Goal: Task Accomplishment & Management: Manage account settings

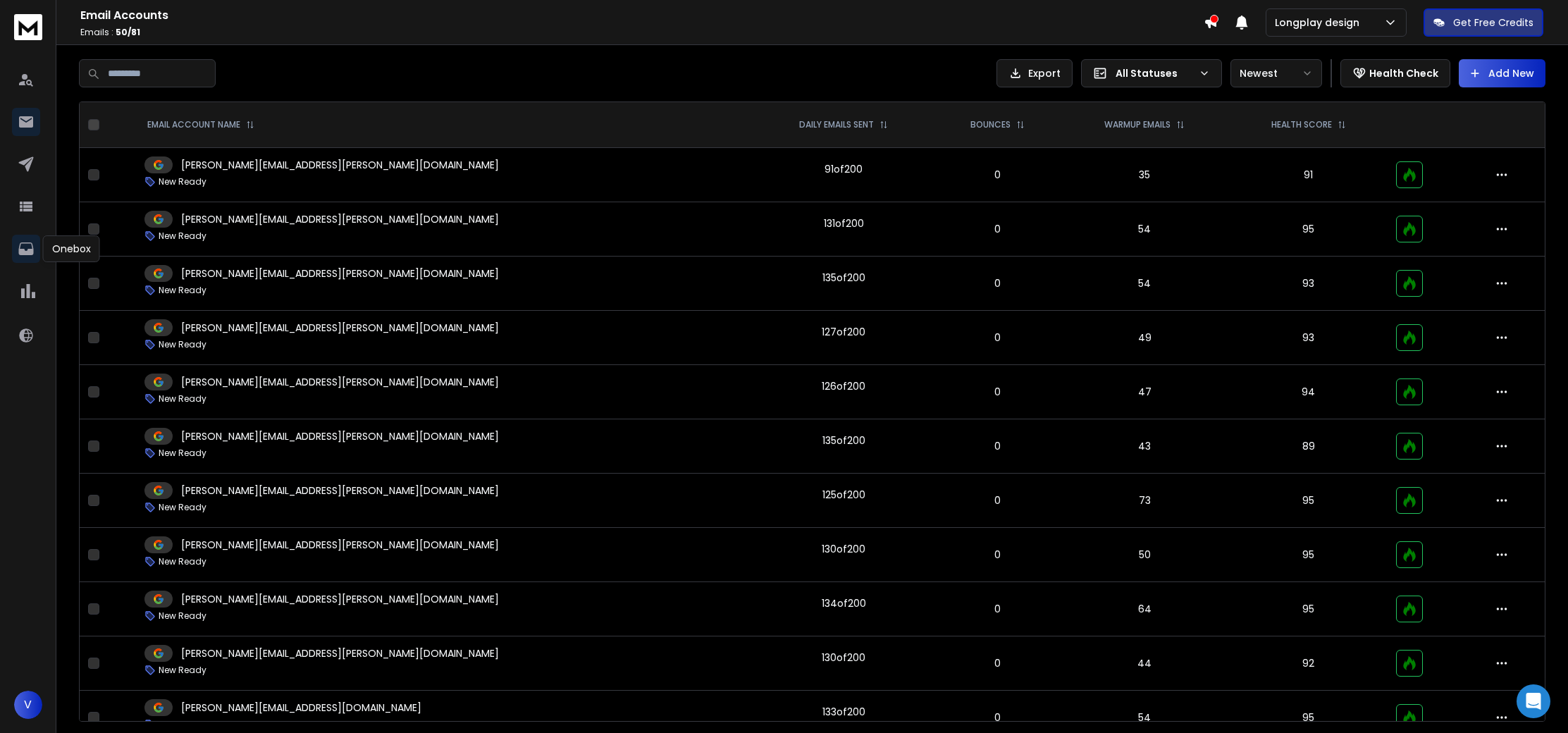
click at [32, 253] on icon at bounding box center [25, 249] width 14 height 13
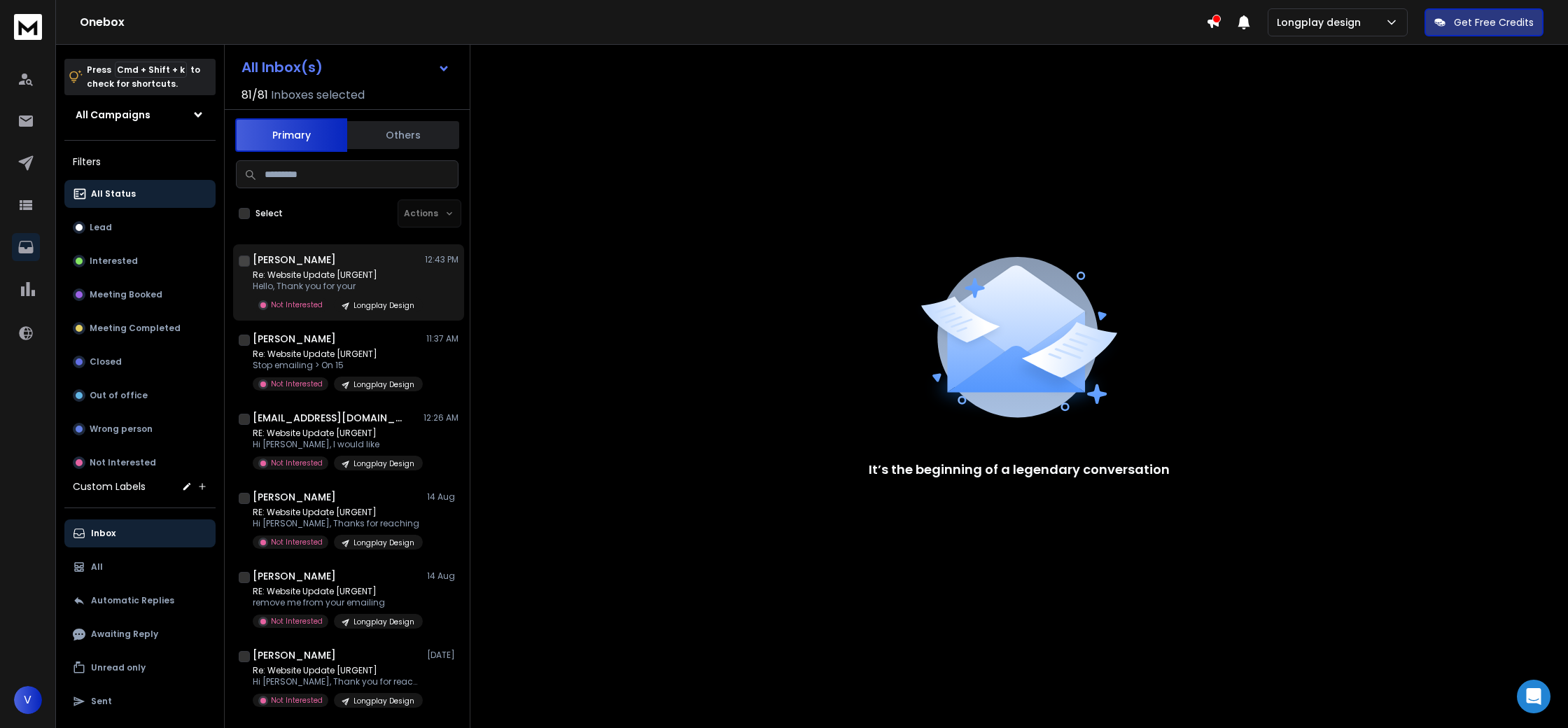
click at [390, 269] on p "Re: Website Update [URGENT]" at bounding box center [336, 274] width 168 height 12
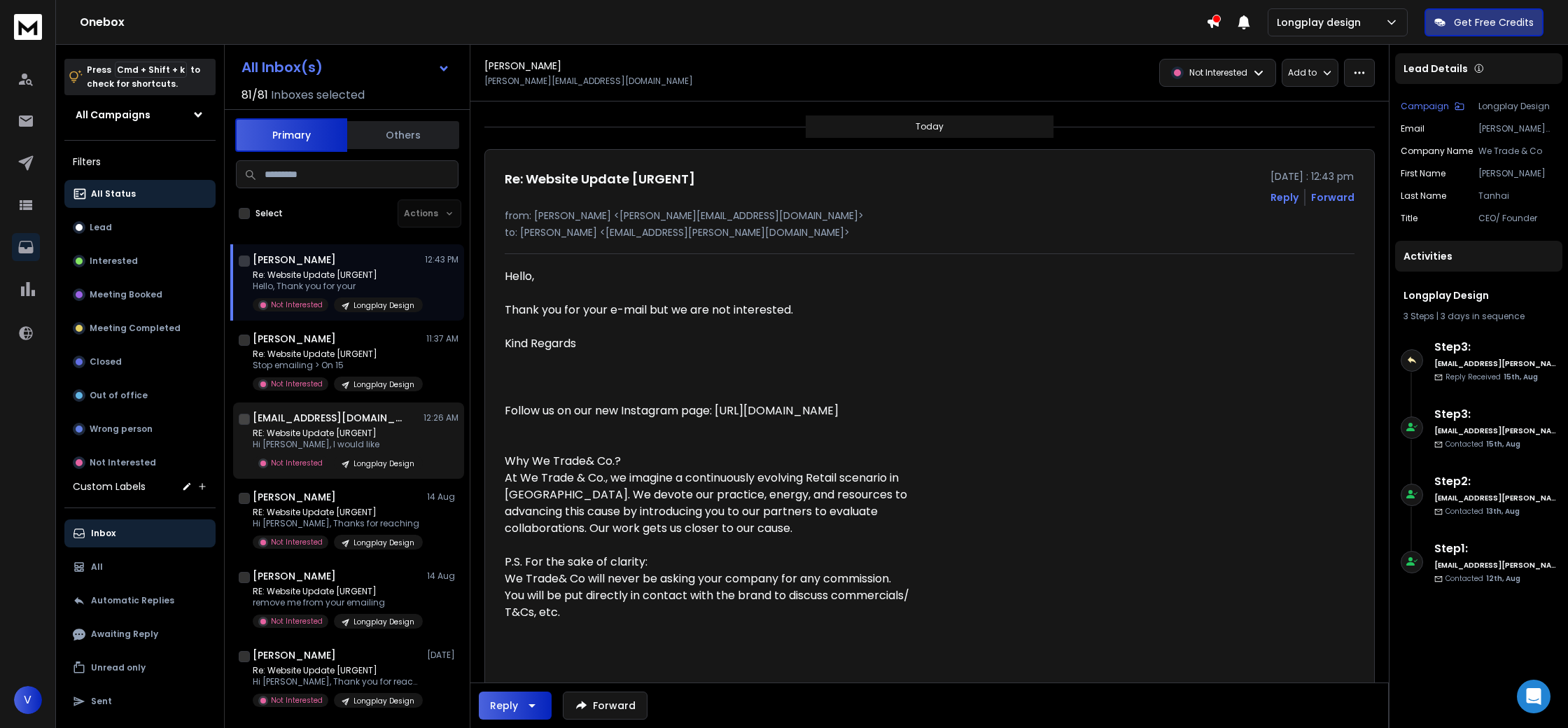
click at [382, 428] on p "RE: Website Update [URGENT]" at bounding box center [336, 433] width 168 height 12
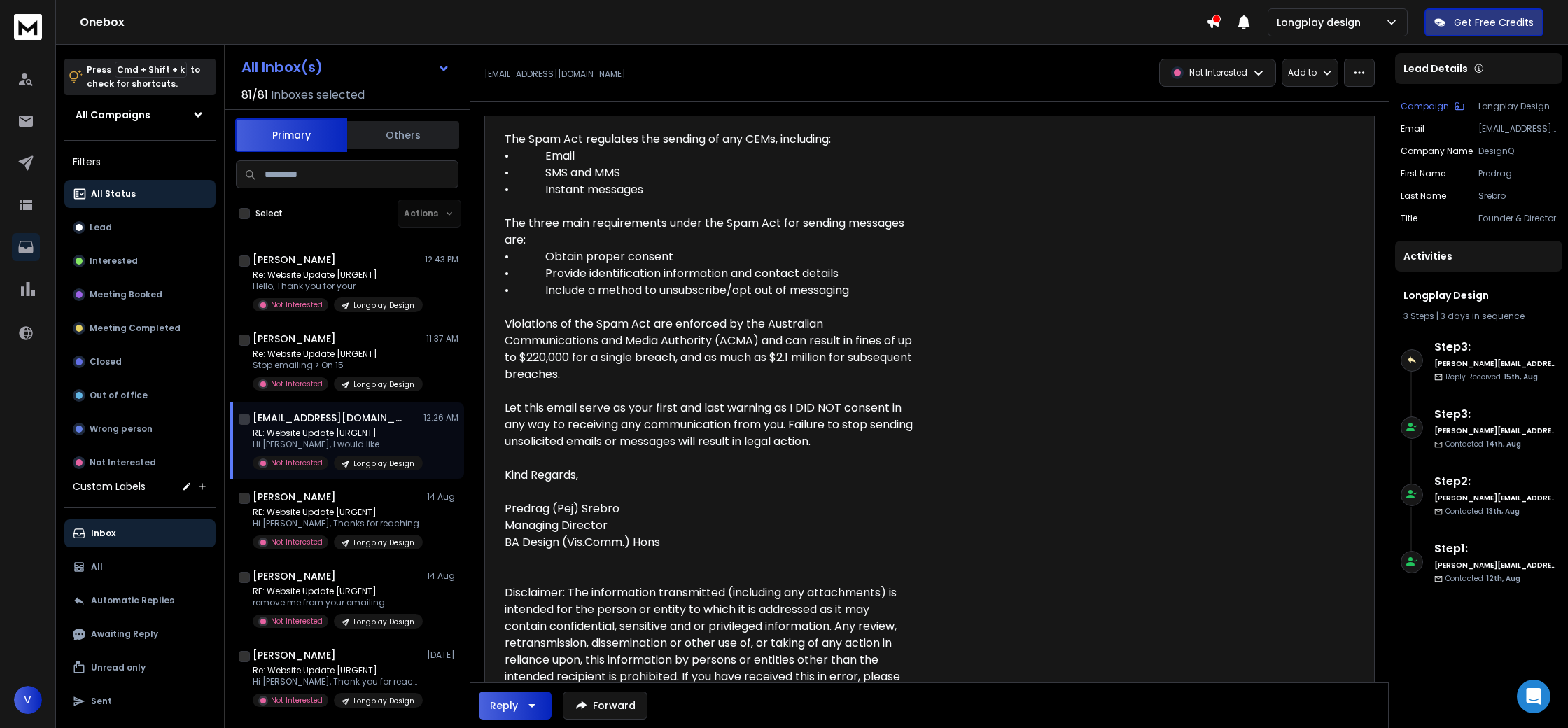
scroll to position [265, 0]
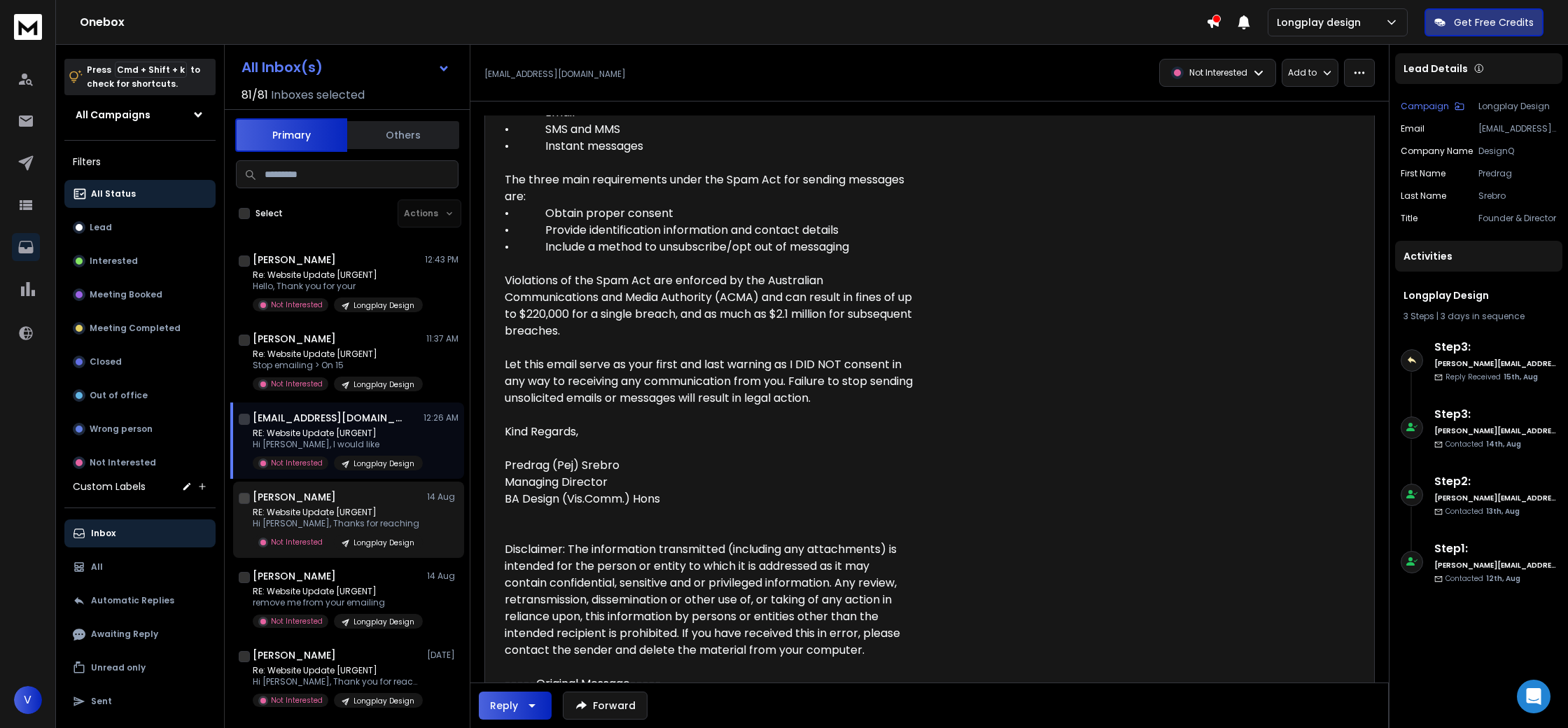
click at [368, 511] on p "RE: Website Update [URGENT]" at bounding box center [336, 511] width 168 height 12
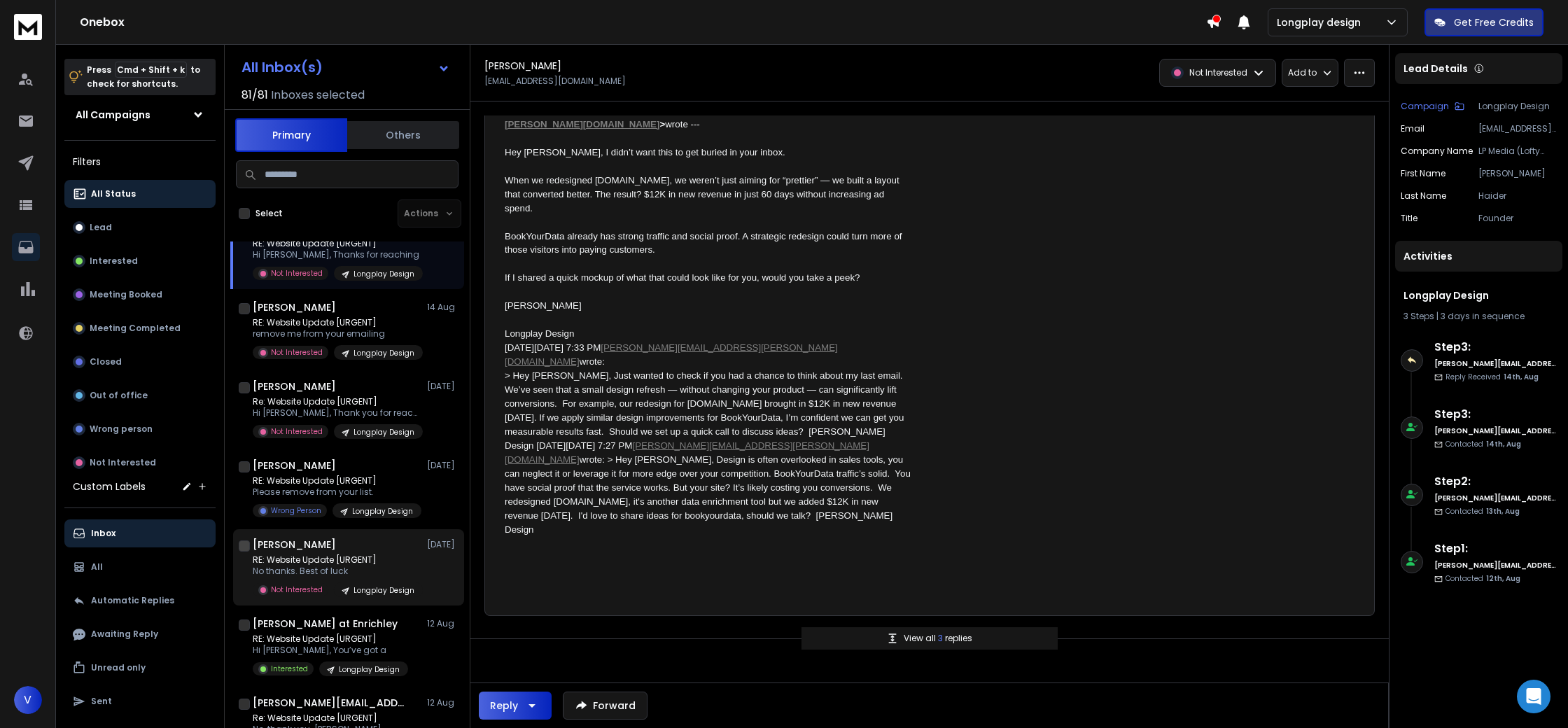
scroll to position [297, 0]
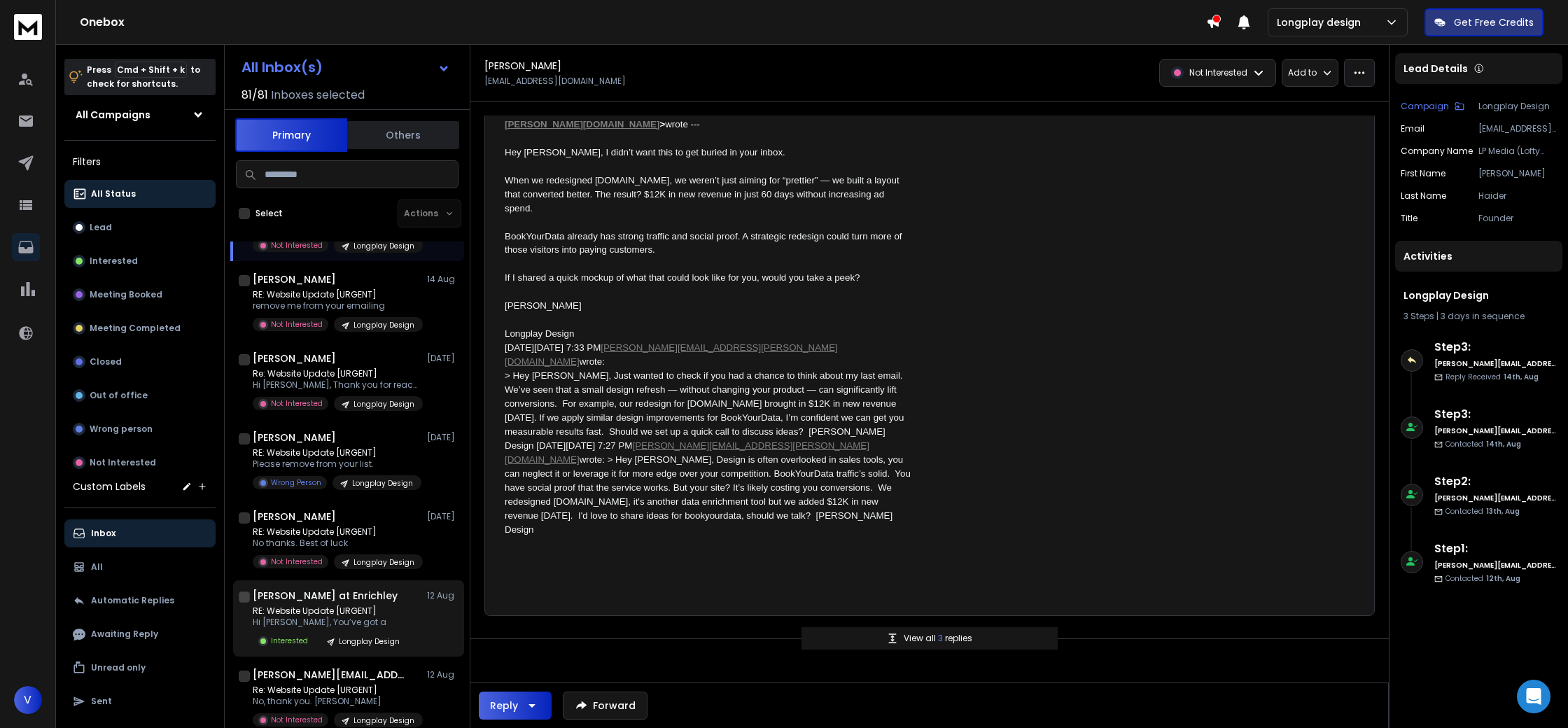
click at [412, 591] on div "[PERSON_NAME] at Enrichley [DATE]" at bounding box center [355, 595] width 206 height 14
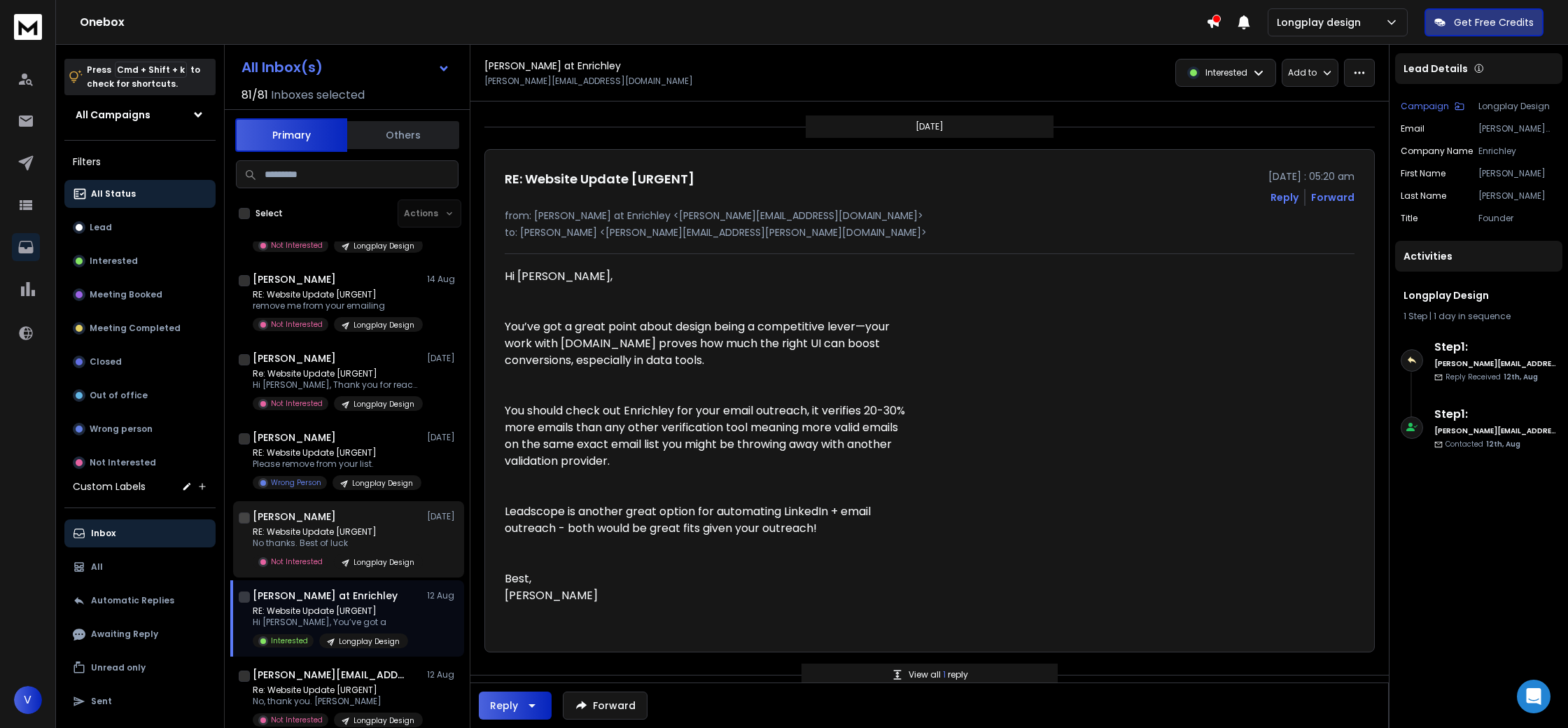
scroll to position [0, 0]
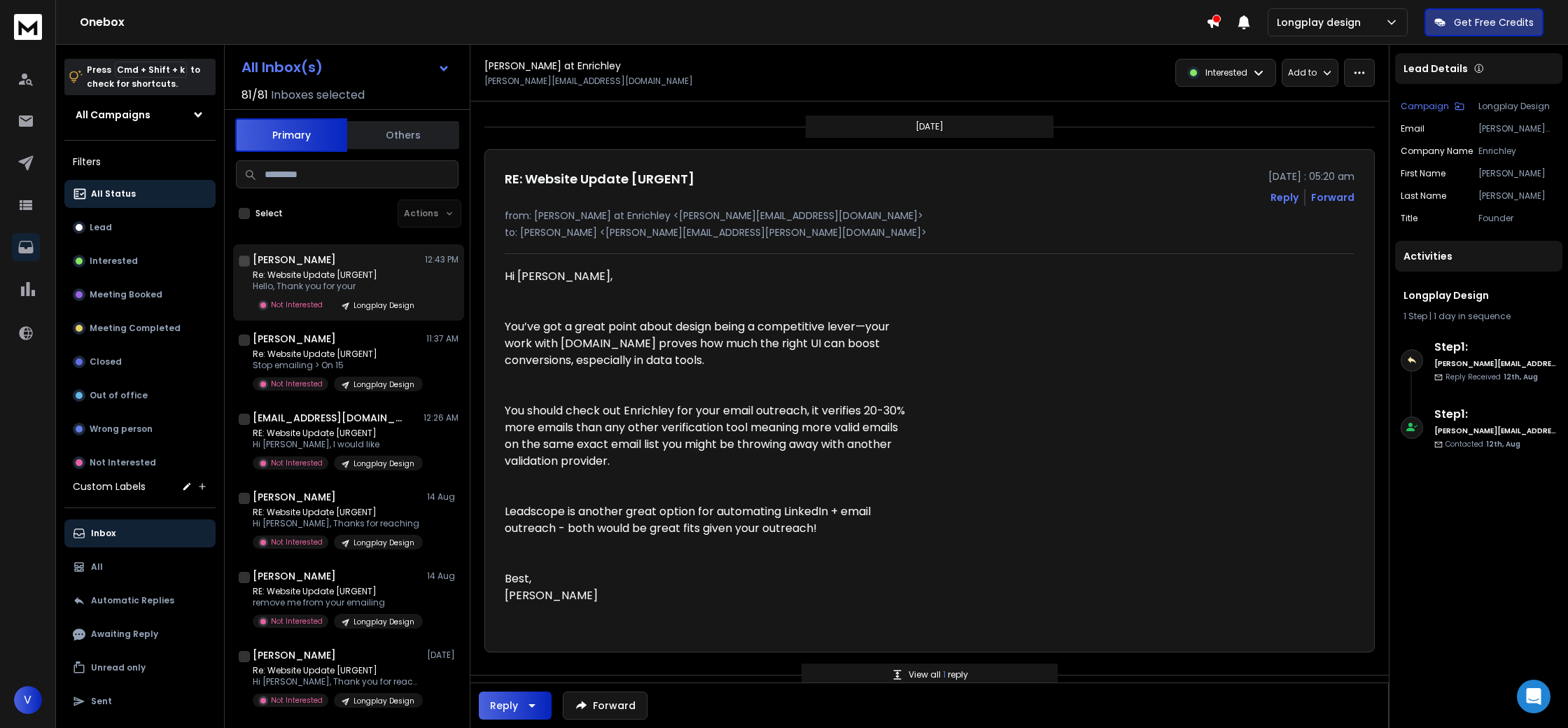
click at [415, 252] on div "[PERSON_NAME] 12:43 PM" at bounding box center [355, 259] width 206 height 14
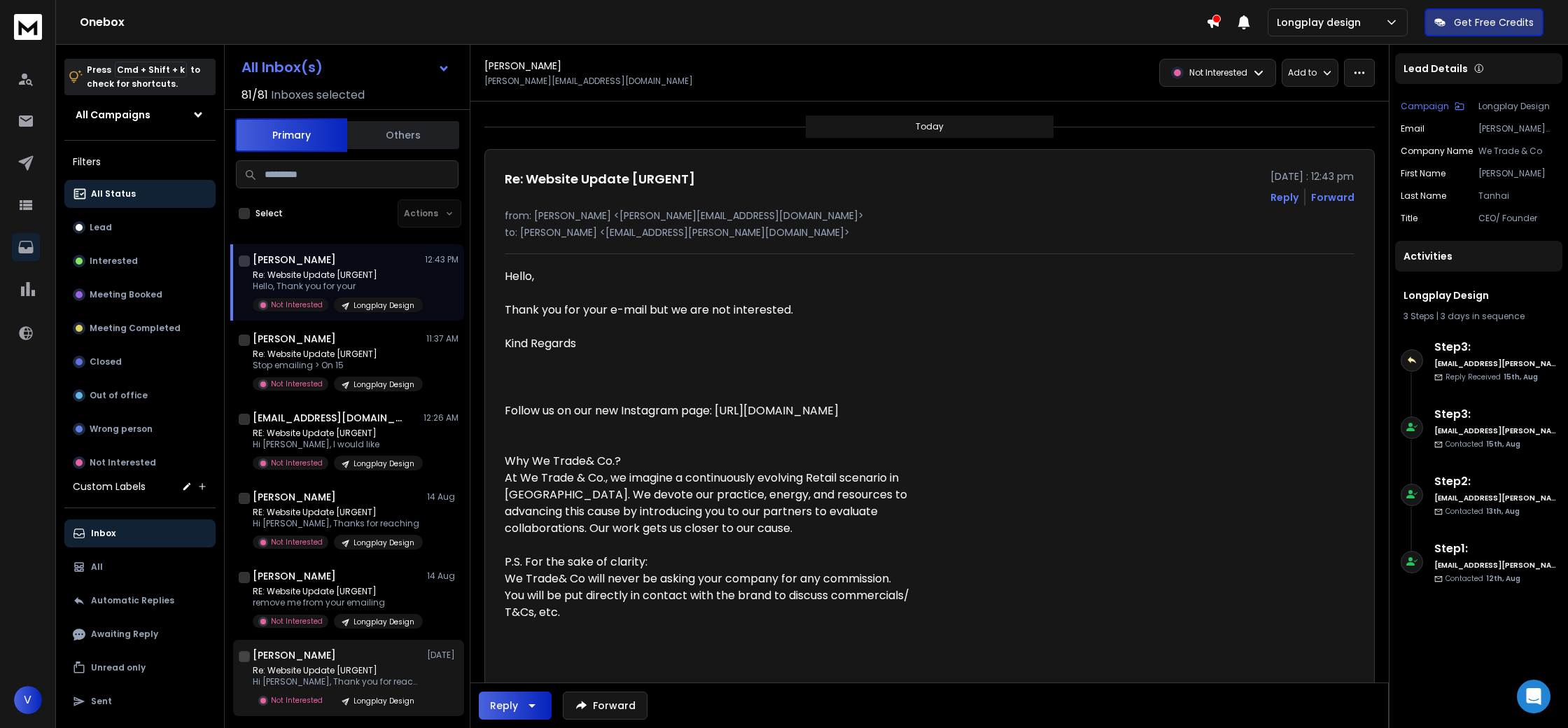
click at [392, 674] on p "Re: Website Update [URGENT]" at bounding box center [336, 670] width 168 height 12
